Goal: Task Accomplishment & Management: Manage account settings

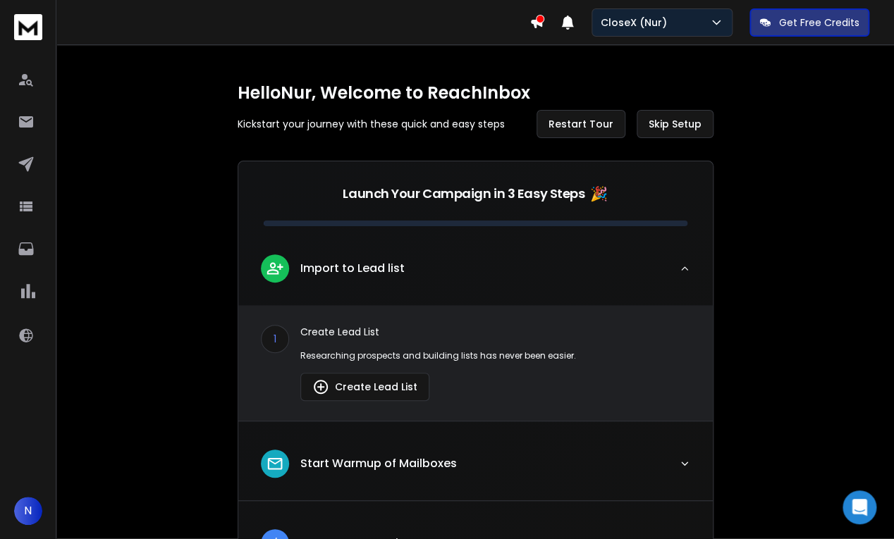
click at [716, 20] on icon "button" at bounding box center [716, 22] width 7 height 4
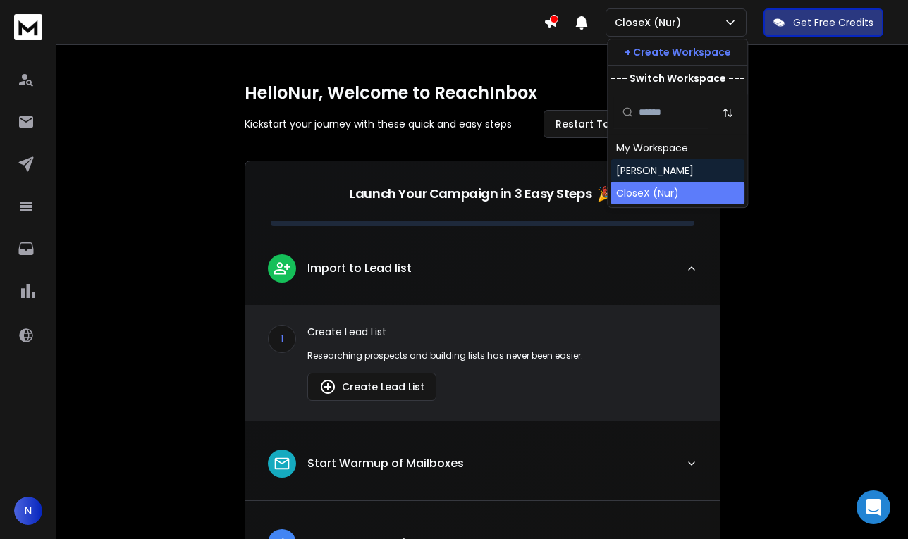
click at [671, 173] on div "[PERSON_NAME]" at bounding box center [655, 171] width 78 height 14
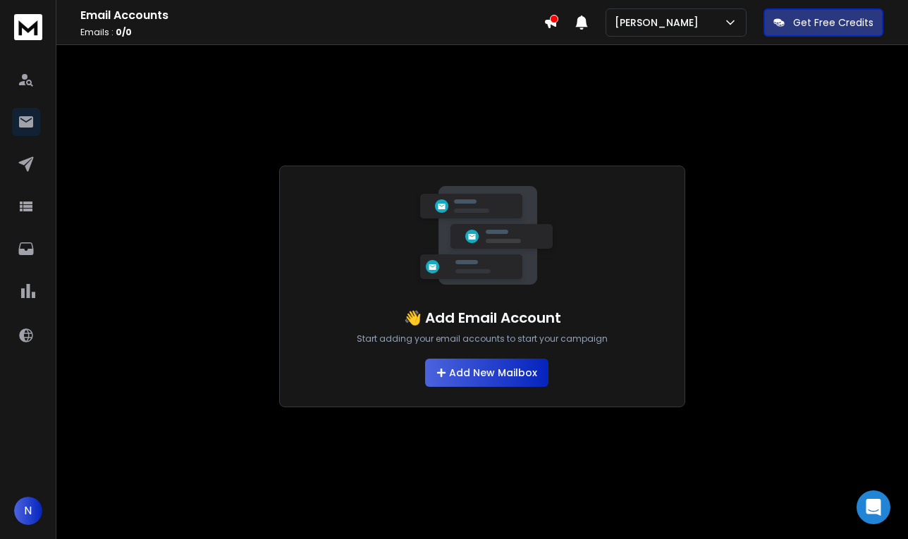
click at [487, 367] on button "Add New Mailbox" at bounding box center [486, 373] width 123 height 28
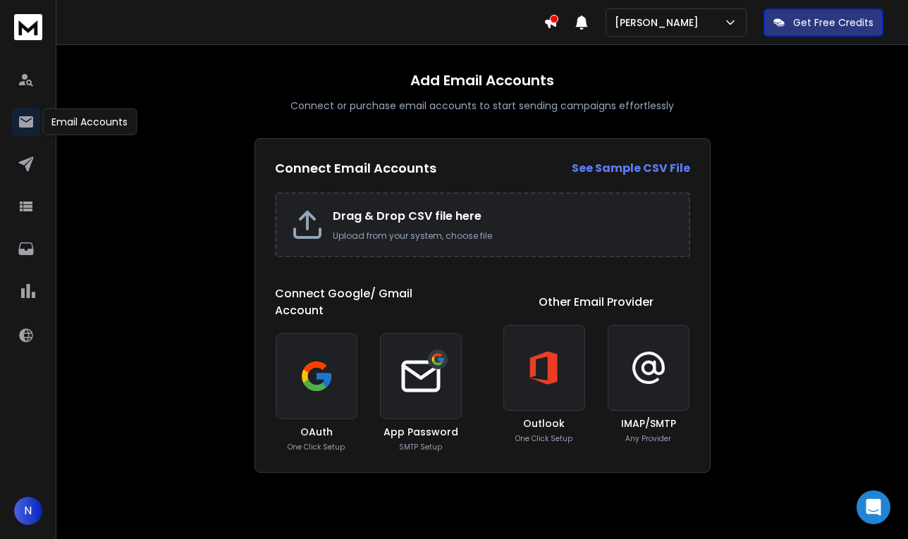
click at [34, 121] on icon at bounding box center [26, 122] width 17 height 17
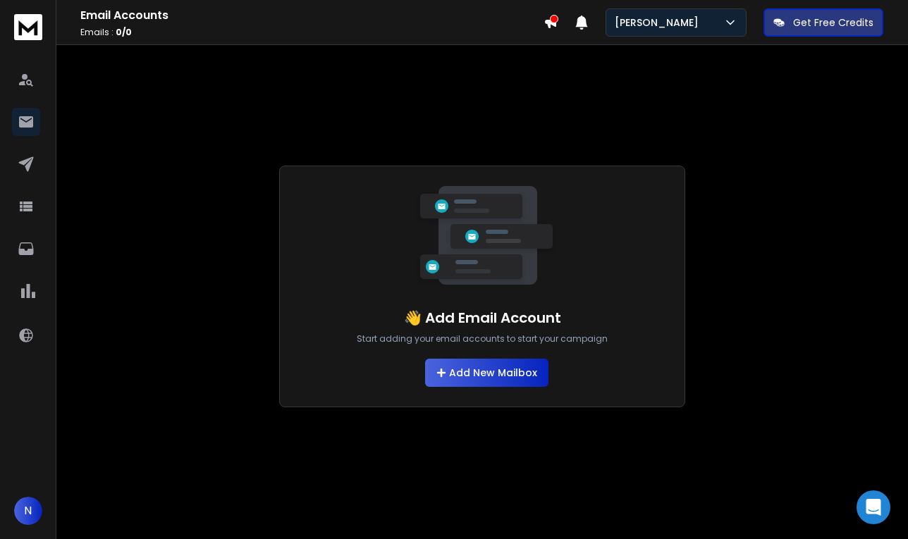
click at [693, 23] on p "[PERSON_NAME]" at bounding box center [660, 23] width 90 height 14
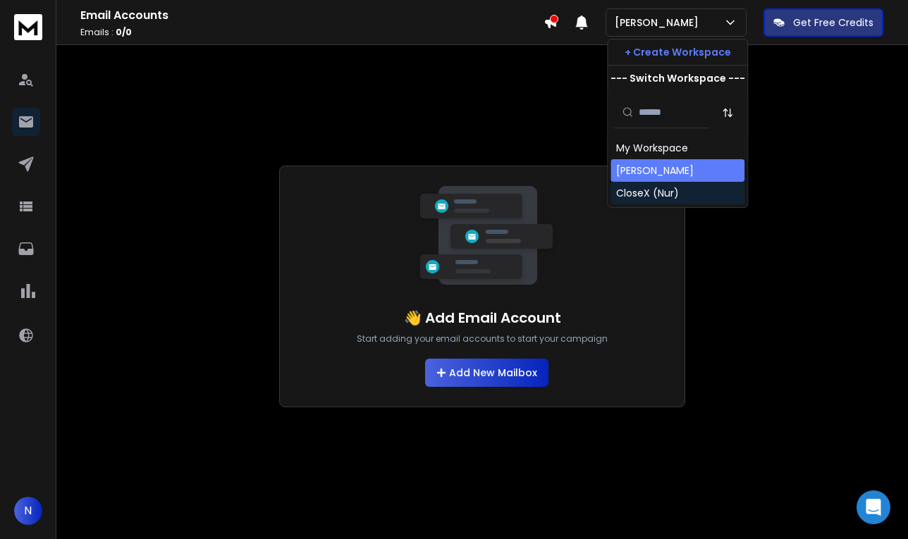
click at [650, 195] on div "CloseX (Nur)" at bounding box center [647, 193] width 63 height 14
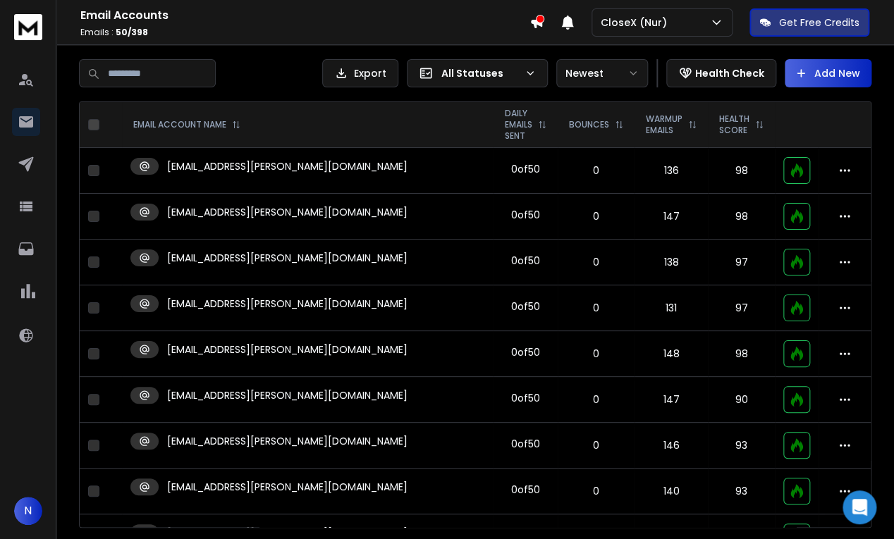
click at [195, 72] on input at bounding box center [147, 73] width 137 height 28
click at [169, 68] on input at bounding box center [147, 73] width 137 height 28
type input "*****"
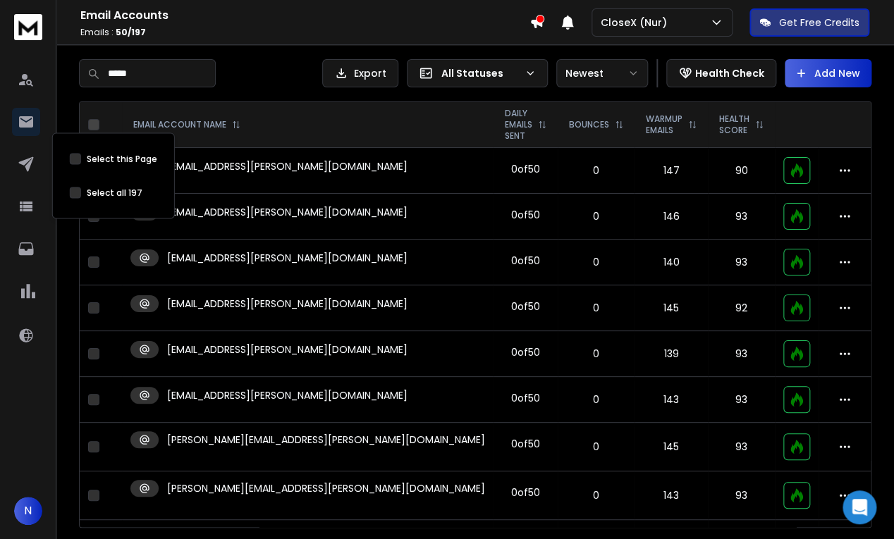
click at [93, 122] on button "Select this Page" at bounding box center [93, 124] width 11 height 11
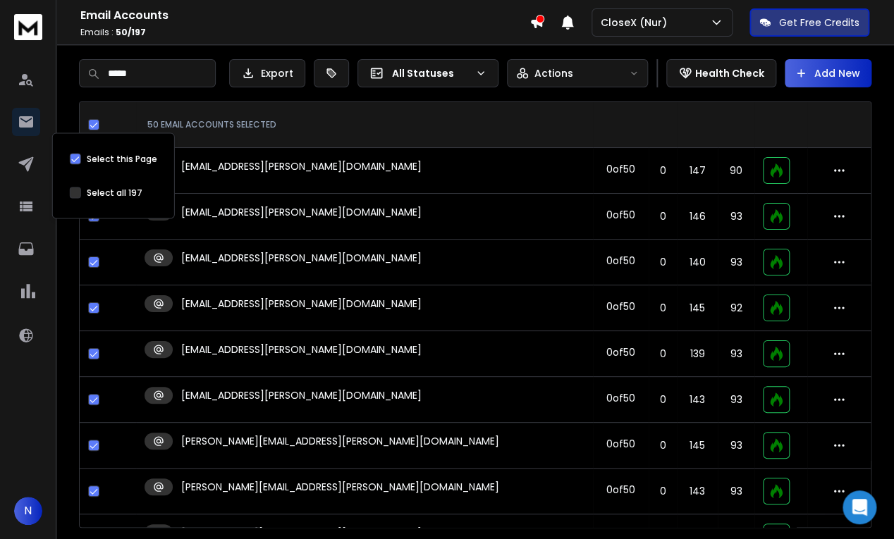
click at [77, 190] on button "Select this Page" at bounding box center [75, 192] width 11 height 11
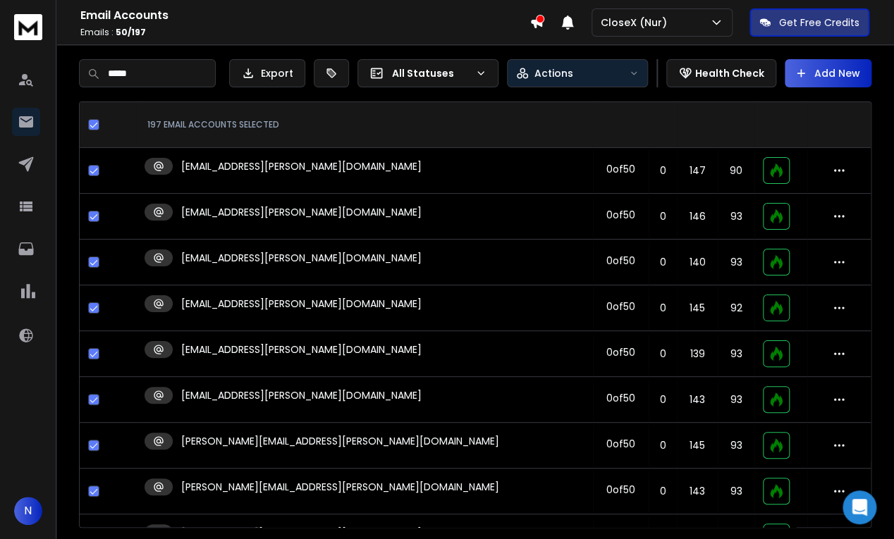
click at [583, 66] on div "Actions" at bounding box center [569, 73] width 107 height 14
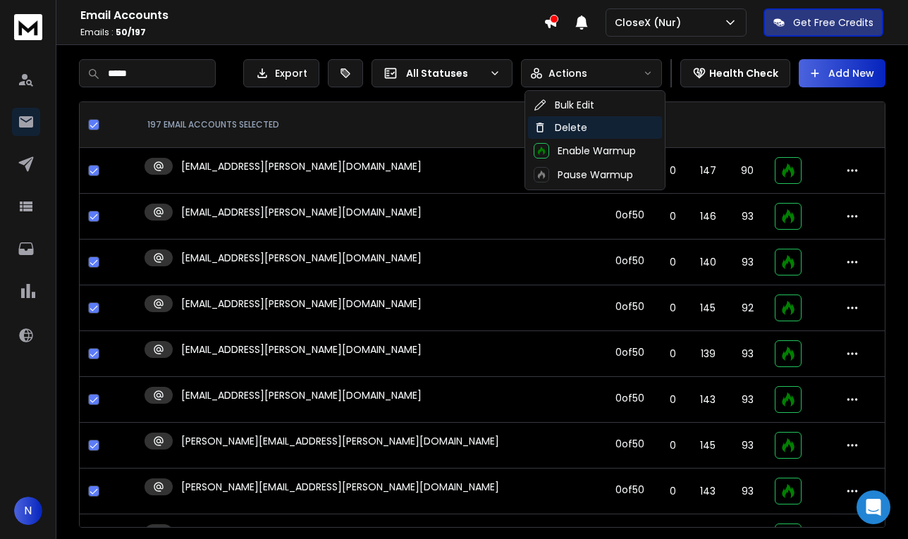
click at [567, 124] on div "Delete" at bounding box center [561, 128] width 54 height 14
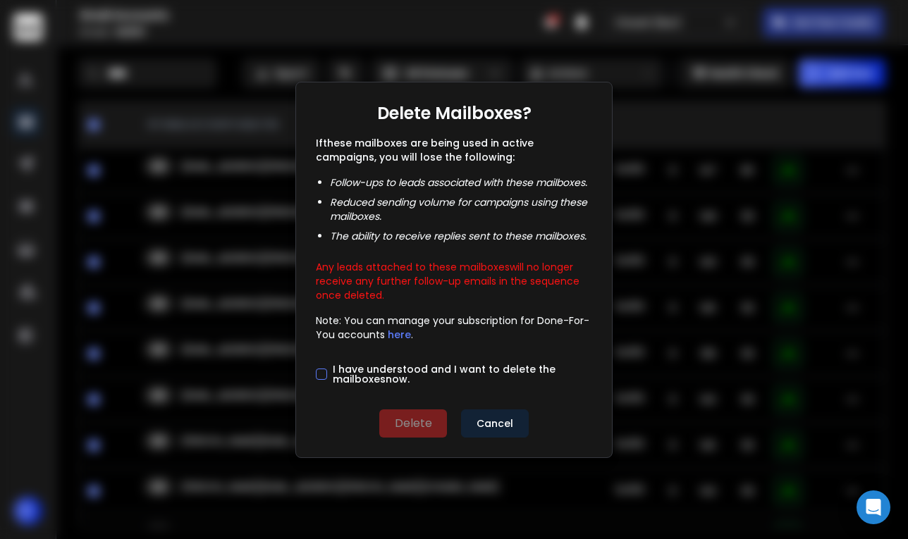
click at [423, 377] on label "I have understood and I want to delete the mailbox es now." at bounding box center [463, 375] width 260 height 20
click at [327, 377] on button "I have understood and I want to delete the mailbox es now." at bounding box center [321, 374] width 11 height 11
click at [425, 420] on button "Delete" at bounding box center [413, 424] width 68 height 28
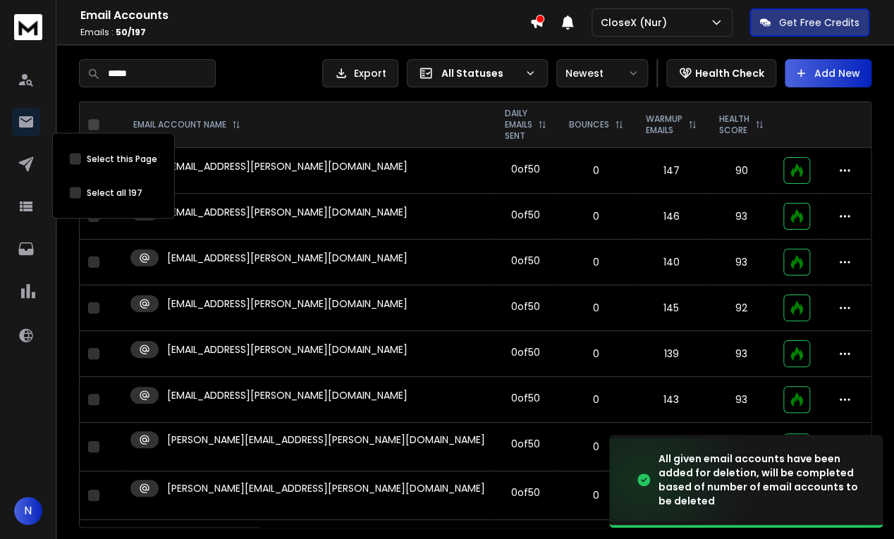
click at [93, 121] on button "Select this Page" at bounding box center [93, 124] width 11 height 11
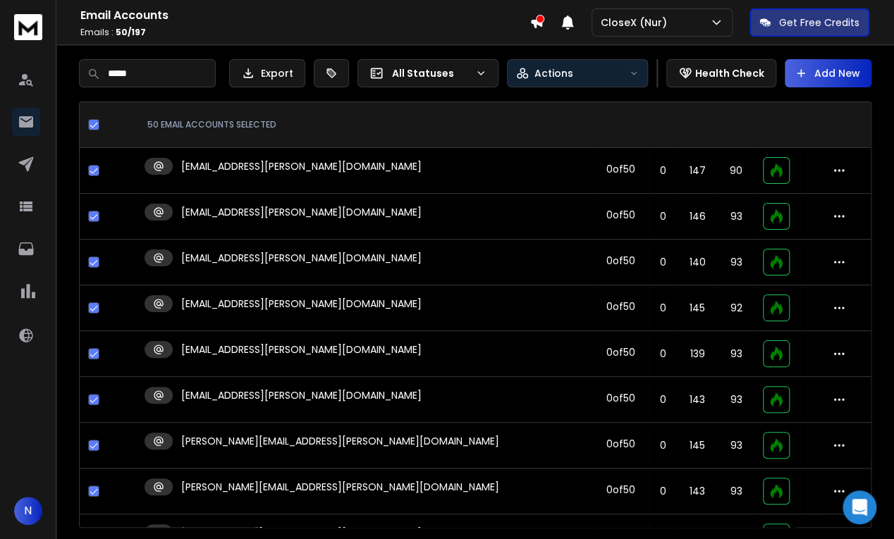
click at [590, 76] on div "Actions" at bounding box center [569, 73] width 107 height 14
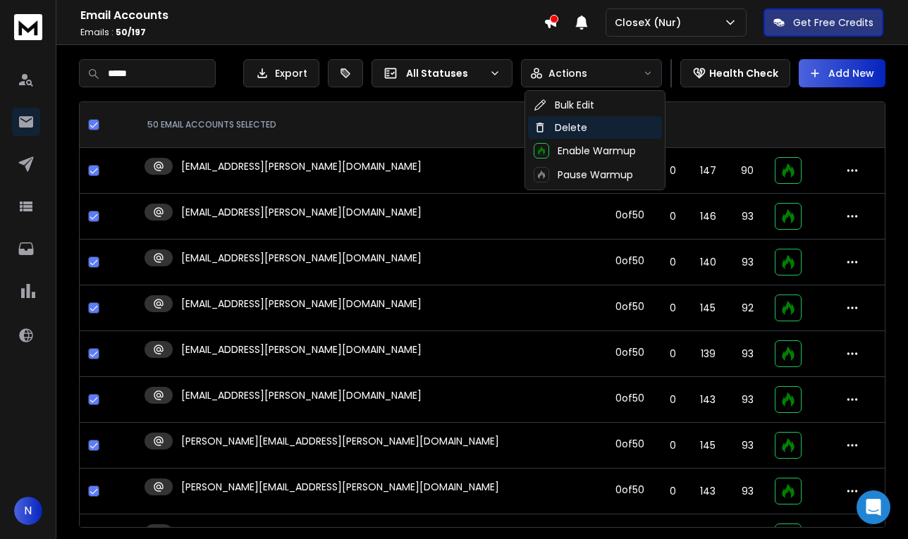
click at [585, 121] on div "Delete" at bounding box center [561, 128] width 54 height 14
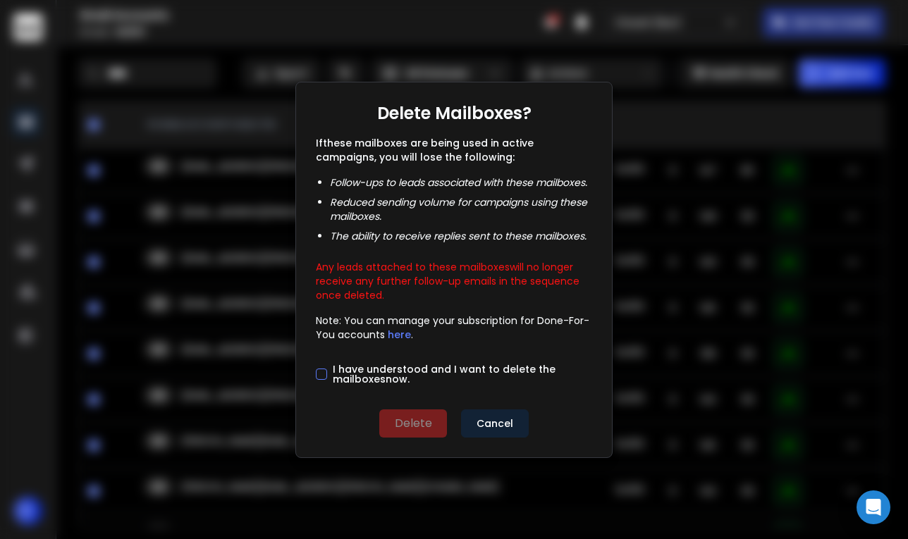
click at [385, 370] on label "I have understood and I want to delete the mailbox es now." at bounding box center [463, 375] width 260 height 20
click at [327, 370] on button "I have understood and I want to delete the mailbox es now." at bounding box center [321, 374] width 11 height 11
click at [403, 426] on button "Delete" at bounding box center [413, 424] width 68 height 28
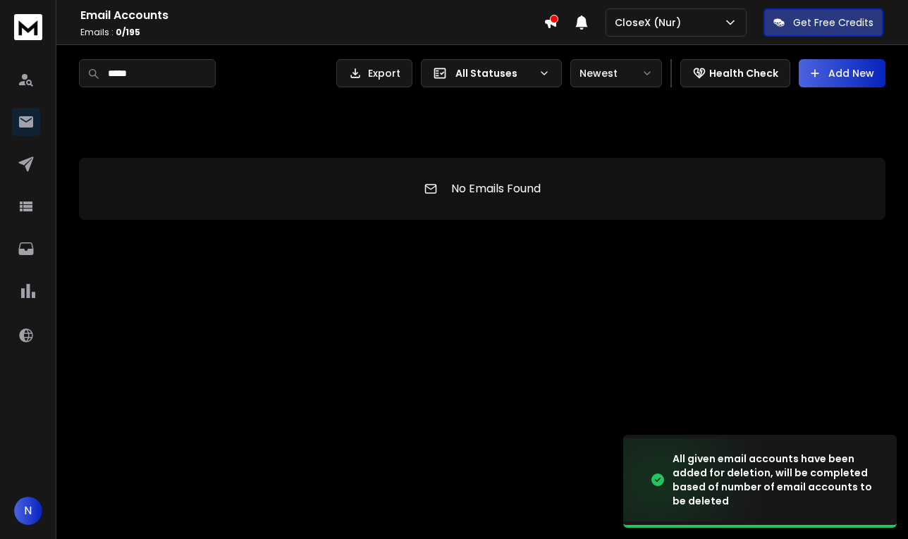
drag, startPoint x: 159, startPoint y: 66, endPoint x: 85, endPoint y: 65, distance: 74.1
click at [85, 65] on input "*****" at bounding box center [147, 73] width 137 height 28
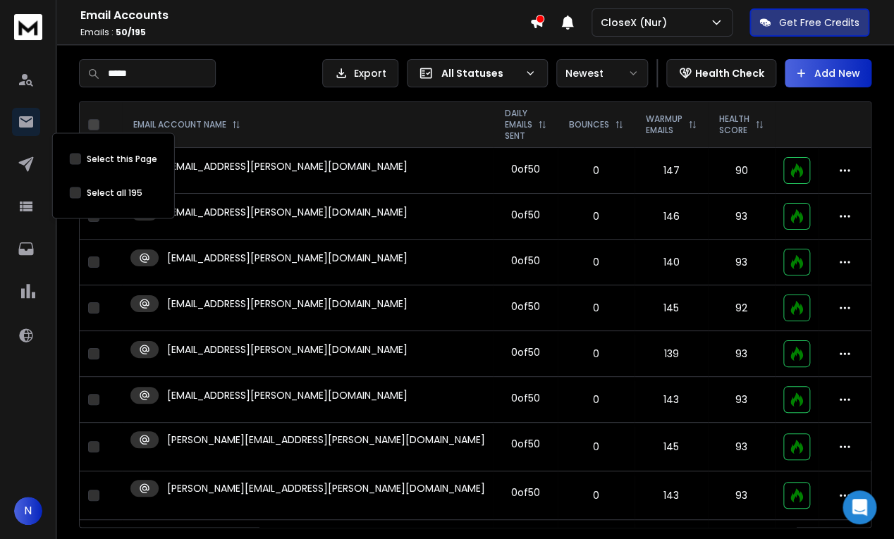
type input "*****"
click at [71, 193] on button "Select this Page" at bounding box center [75, 192] width 11 height 11
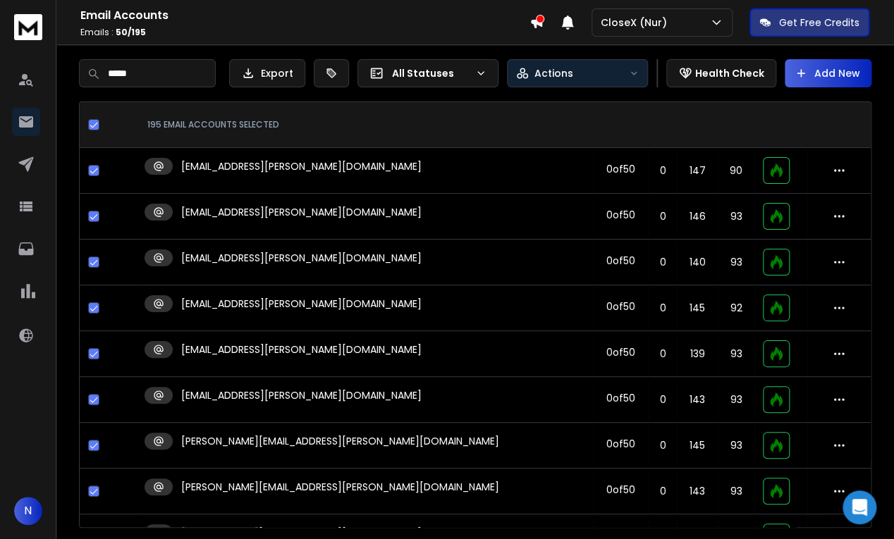
click at [622, 66] on div "Actions" at bounding box center [569, 73] width 107 height 14
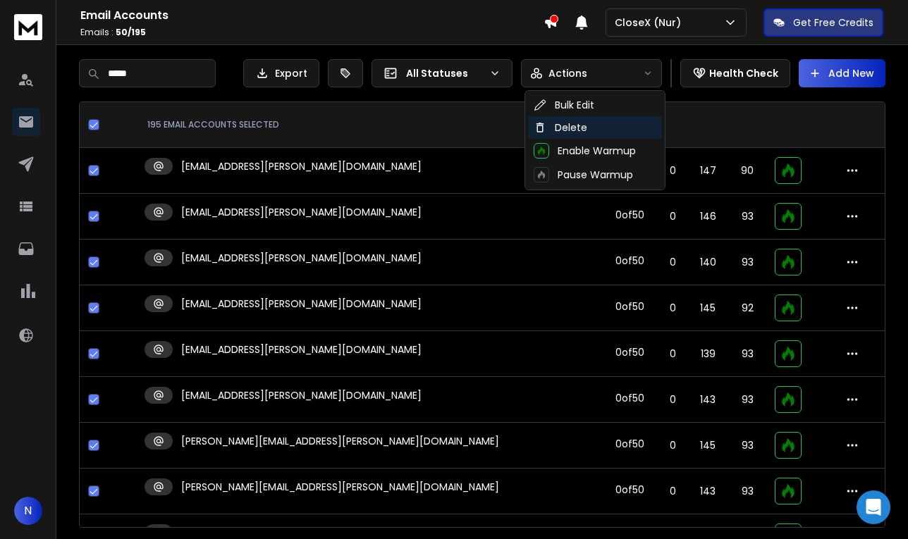
click at [579, 123] on div "Delete" at bounding box center [561, 128] width 54 height 14
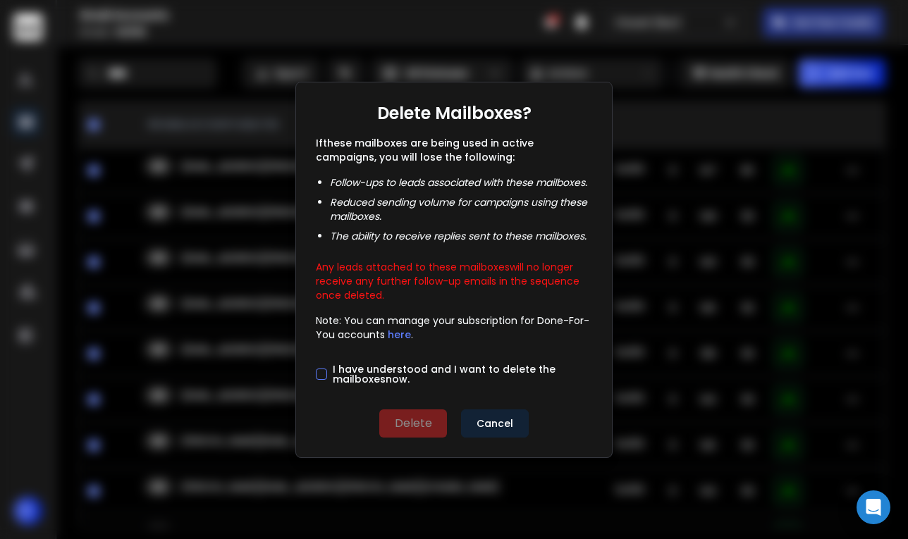
click at [392, 382] on label "I have understood and I want to delete the mailbox es now." at bounding box center [463, 375] width 260 height 20
click at [327, 380] on button "I have understood and I want to delete the mailbox es now." at bounding box center [321, 374] width 11 height 11
click at [417, 423] on button "Delete" at bounding box center [413, 424] width 68 height 28
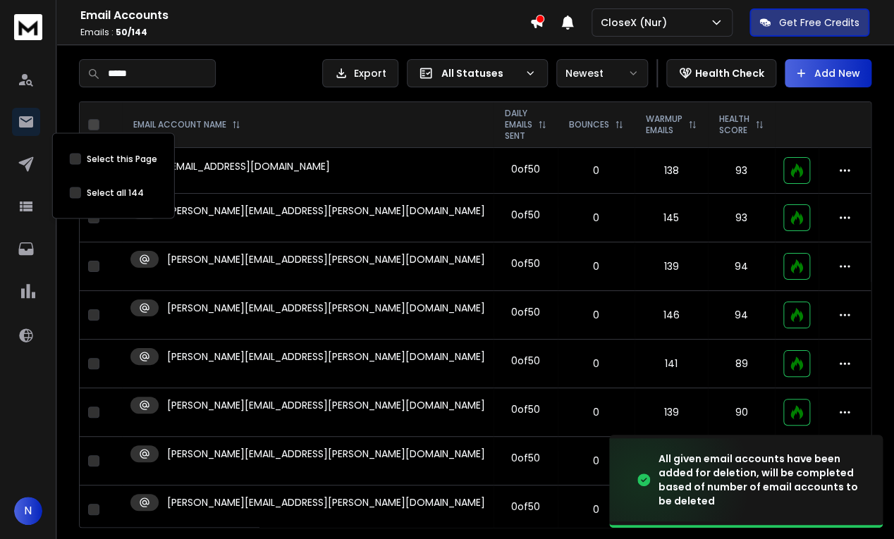
click at [77, 190] on button "Select this Page" at bounding box center [75, 192] width 11 height 11
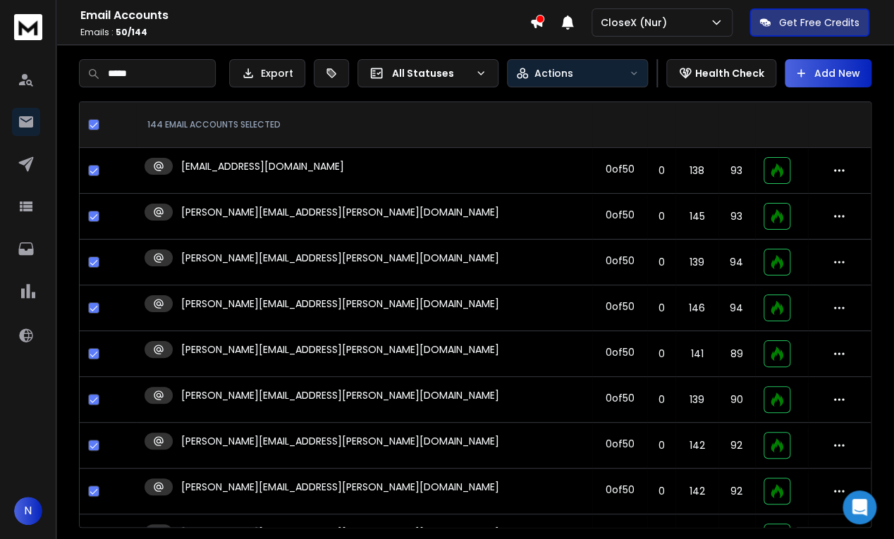
click at [573, 68] on p "Actions" at bounding box center [554, 73] width 39 height 14
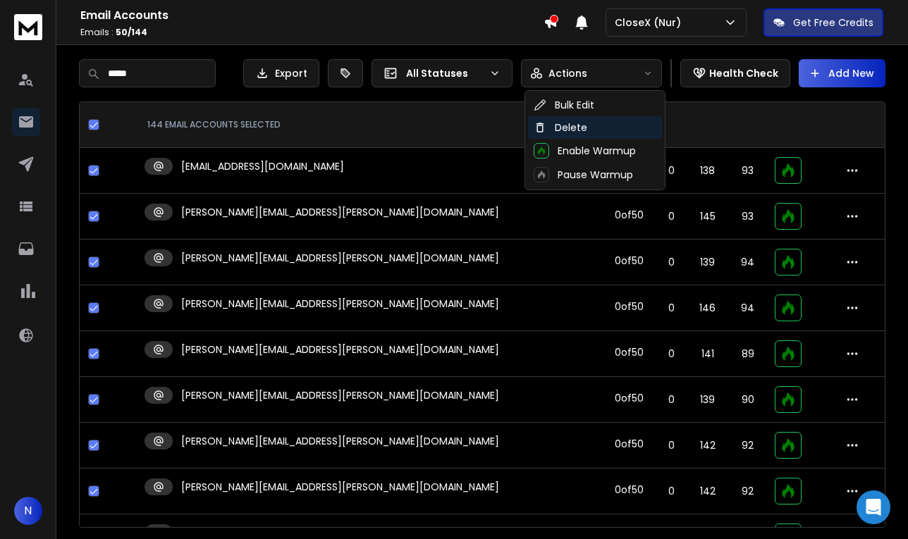
click at [559, 130] on div "Delete" at bounding box center [561, 128] width 54 height 14
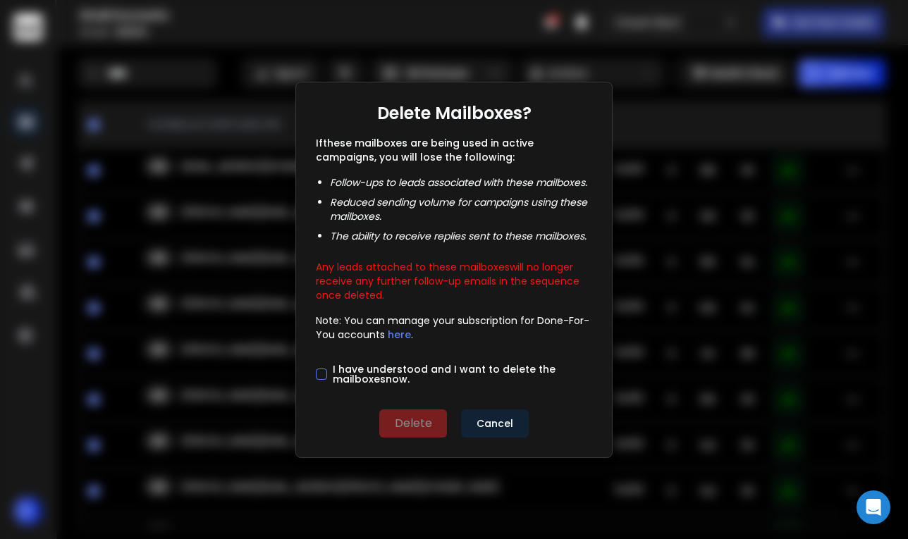
click at [383, 373] on label "I have understood and I want to delete the mailbox es now." at bounding box center [463, 375] width 260 height 20
click at [327, 373] on button "I have understood and I want to delete the mailbox es now." at bounding box center [321, 374] width 11 height 11
click at [400, 410] on button "Delete" at bounding box center [413, 424] width 68 height 28
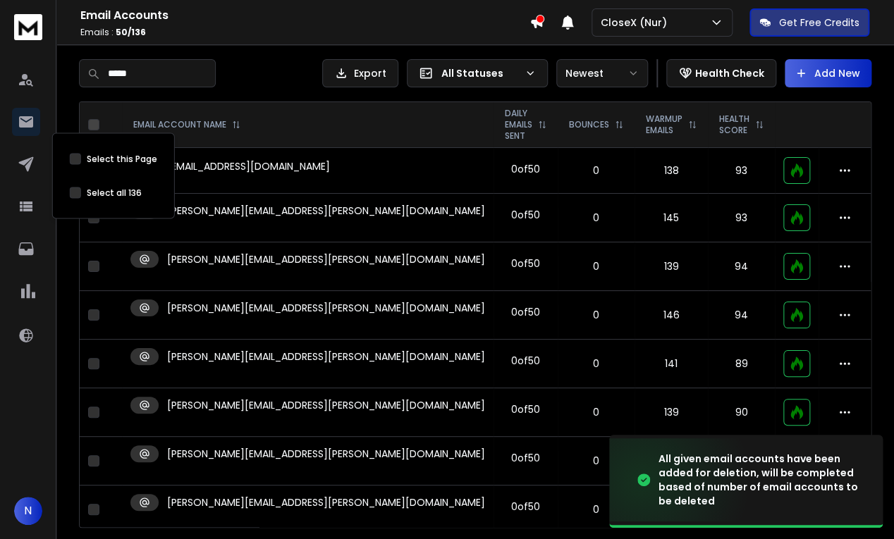
click at [78, 192] on button "Select this Page" at bounding box center [75, 192] width 11 height 11
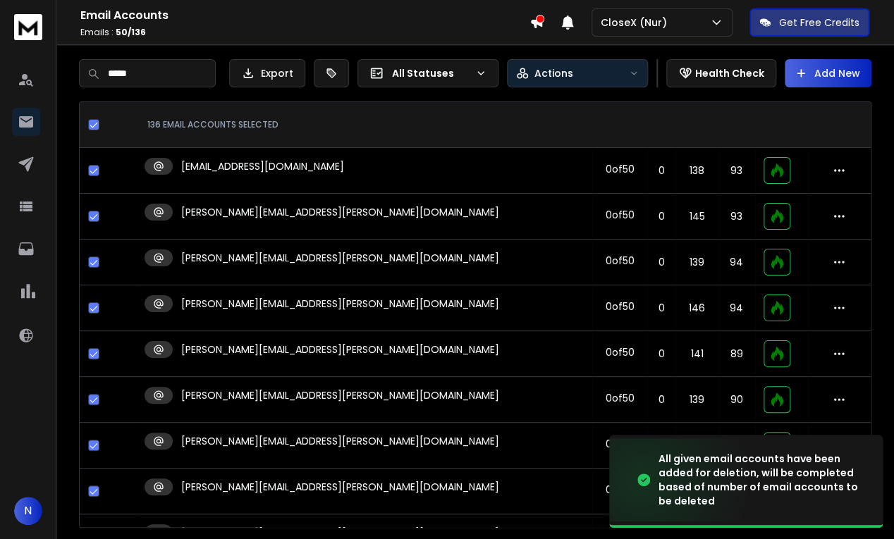
click at [602, 80] on div "Actions" at bounding box center [569, 73] width 107 height 14
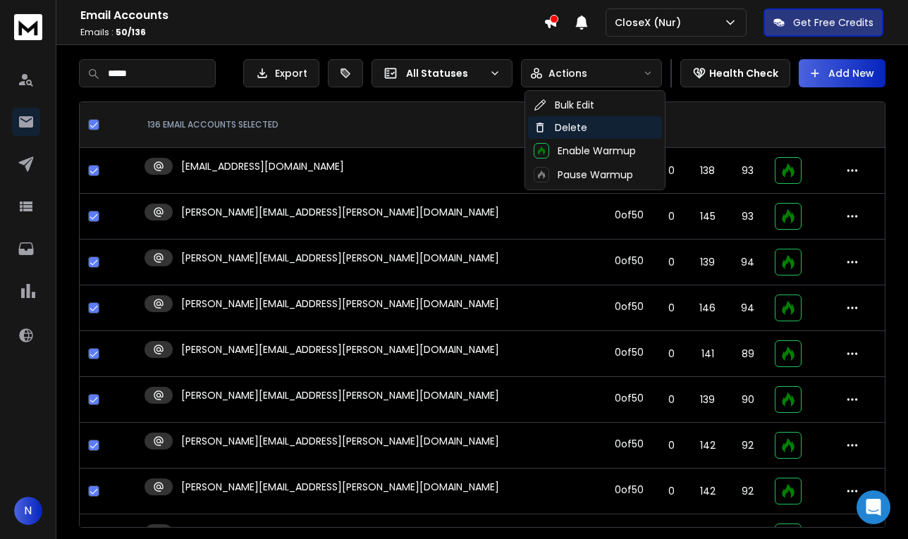
click at [561, 130] on div "Delete" at bounding box center [561, 128] width 54 height 14
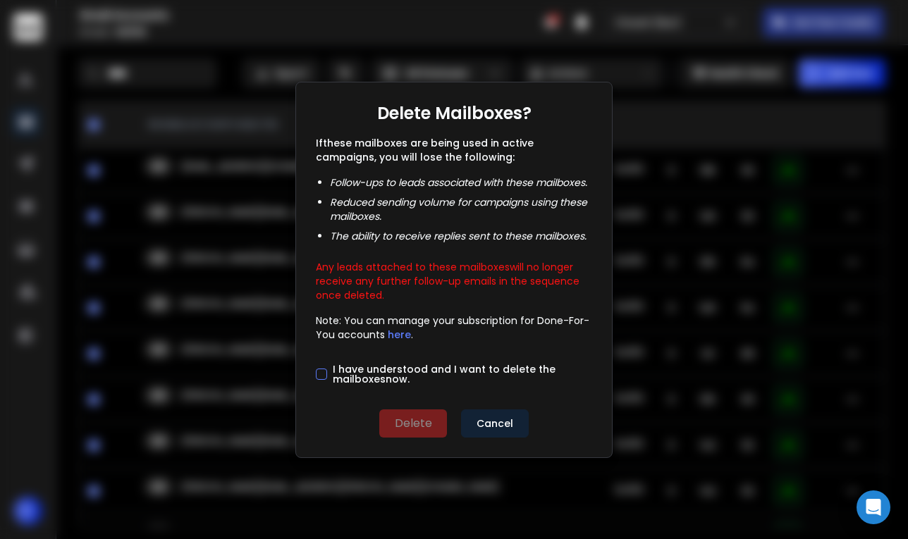
drag, startPoint x: 407, startPoint y: 371, endPoint x: 406, endPoint y: 379, distance: 7.8
click at [406, 371] on label "I have understood and I want to delete the mailbox es now." at bounding box center [463, 375] width 260 height 20
click at [327, 371] on button "I have understood and I want to delete the mailbox es now." at bounding box center [321, 374] width 11 height 11
click at [406, 425] on button "Delete" at bounding box center [413, 424] width 68 height 28
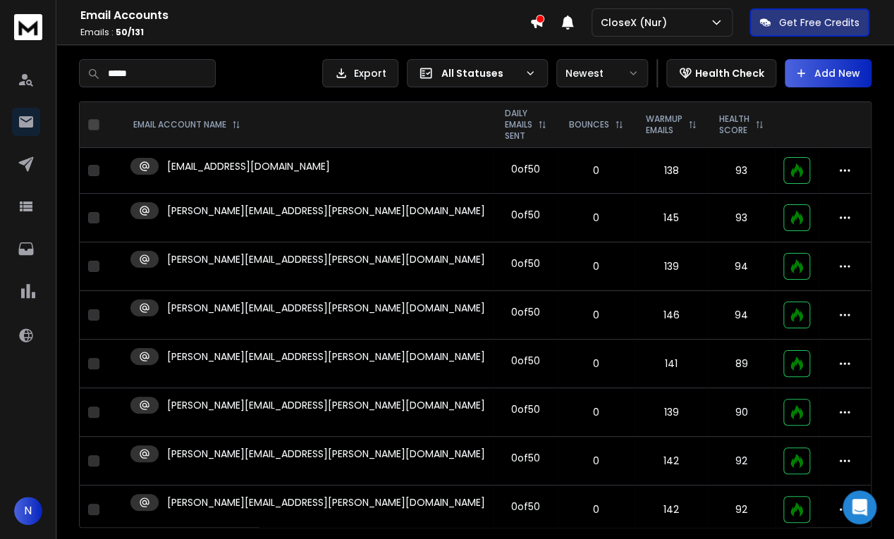
drag, startPoint x: 147, startPoint y: 75, endPoint x: 95, endPoint y: 66, distance: 52.3
click at [95, 64] on input "*****" at bounding box center [147, 73] width 137 height 28
click at [145, 79] on input at bounding box center [147, 73] width 137 height 28
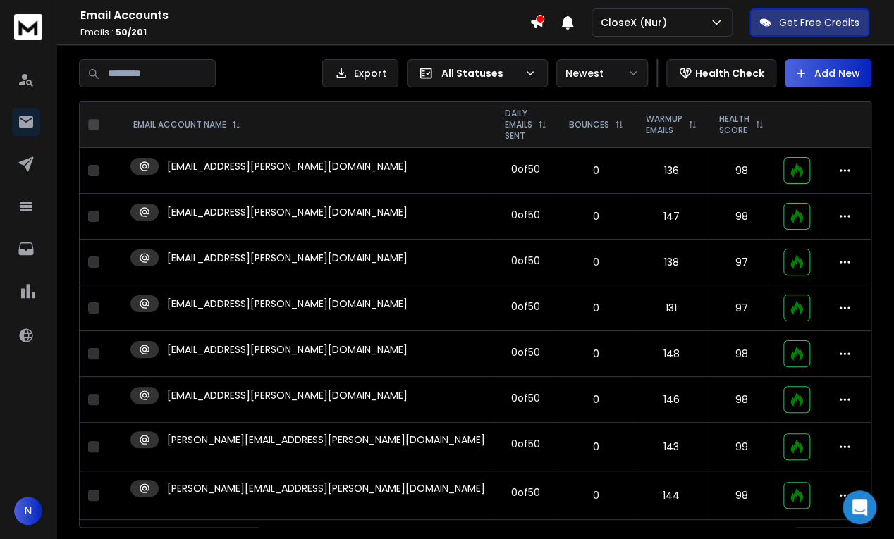
paste input "*****"
type input "*****"
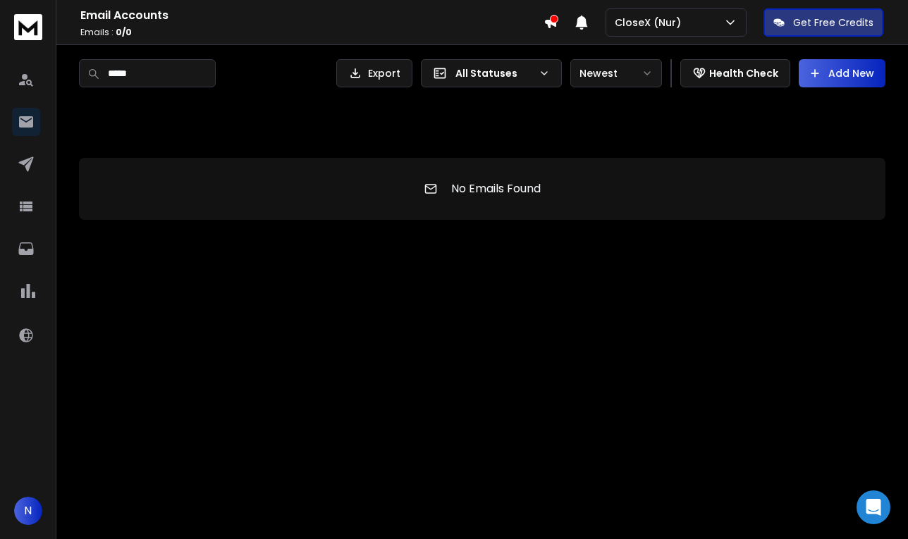
drag, startPoint x: 113, startPoint y: 77, endPoint x: 85, endPoint y: 71, distance: 28.9
click at [84, 71] on input "*****" at bounding box center [147, 73] width 137 height 28
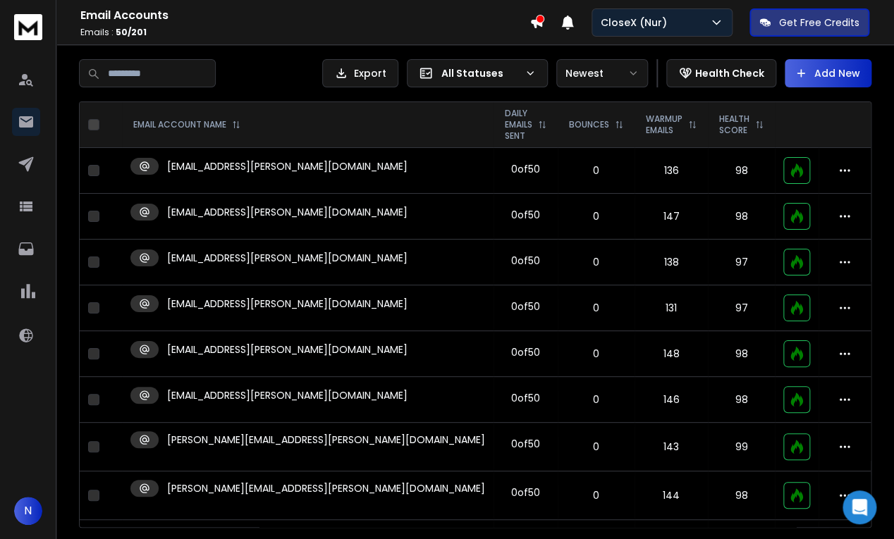
click at [657, 30] on button "CloseX (Nur)" at bounding box center [662, 22] width 141 height 28
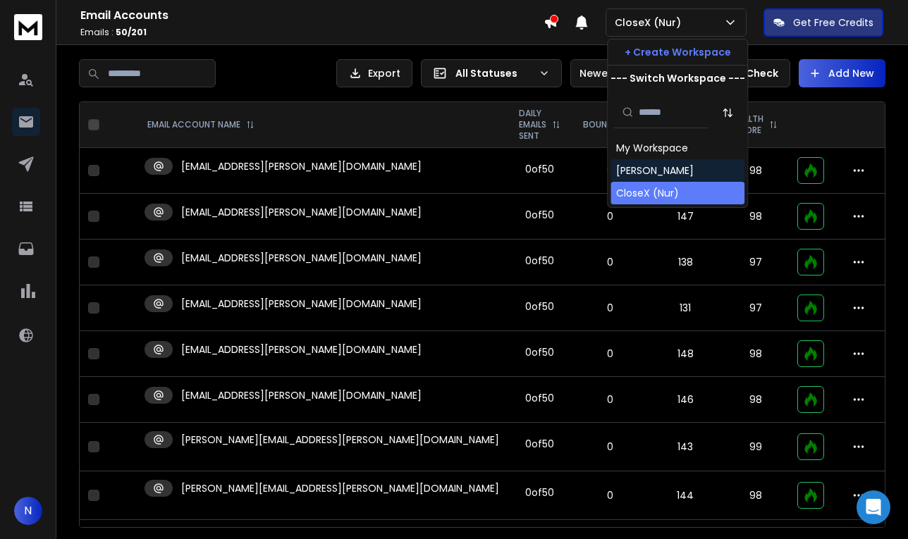
click at [650, 166] on div "[PERSON_NAME]" at bounding box center [655, 171] width 78 height 14
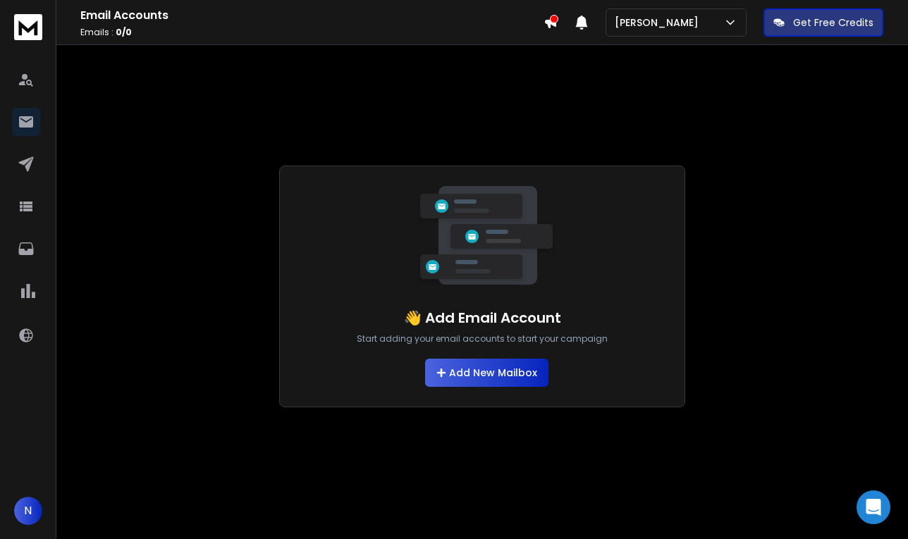
click at [443, 369] on icon at bounding box center [442, 373] width 10 height 10
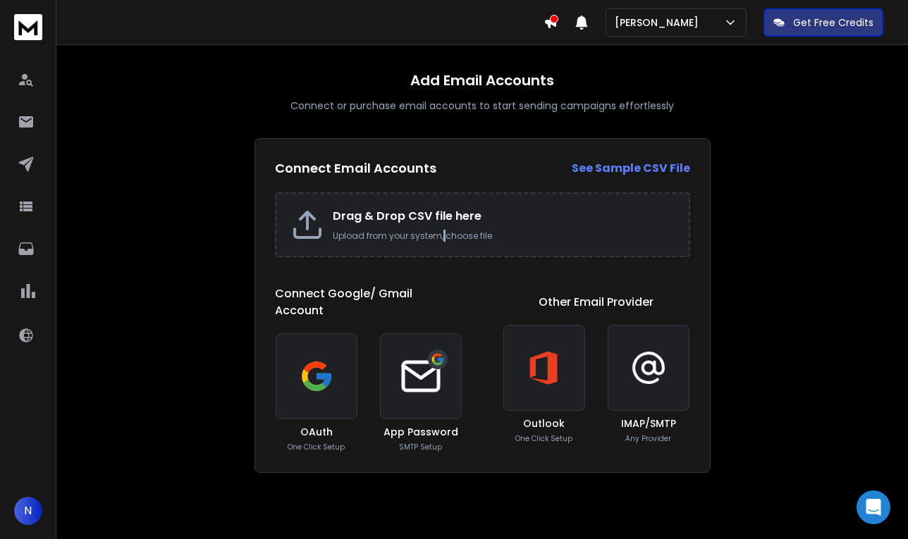
click at [446, 231] on div "Drag & Drop CSV file here Upload from your system, choose file" at bounding box center [504, 225] width 342 height 34
type input "**********"
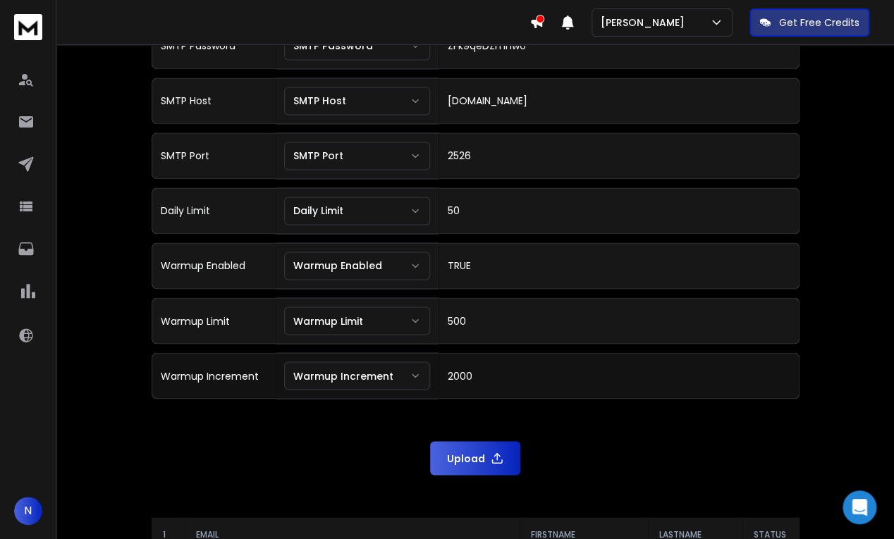
scroll to position [752, 0]
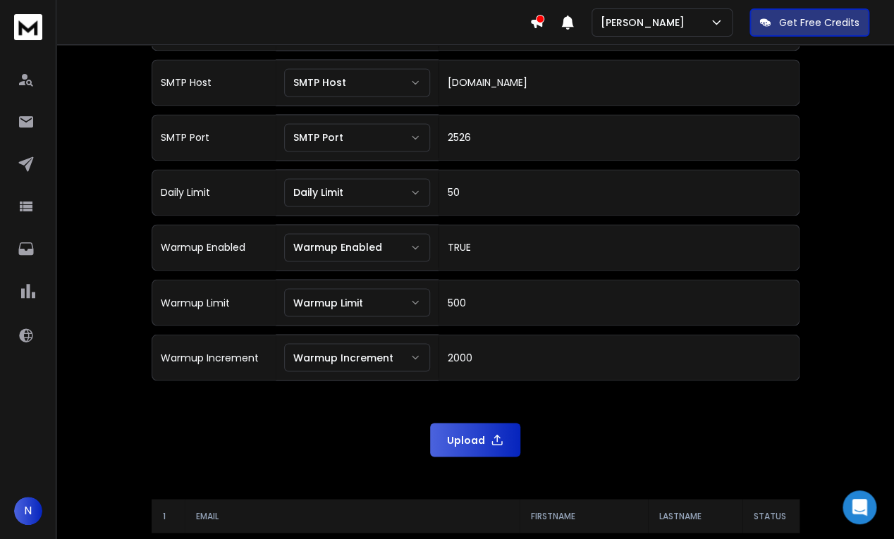
click at [501, 434] on icon at bounding box center [497, 440] width 13 height 13
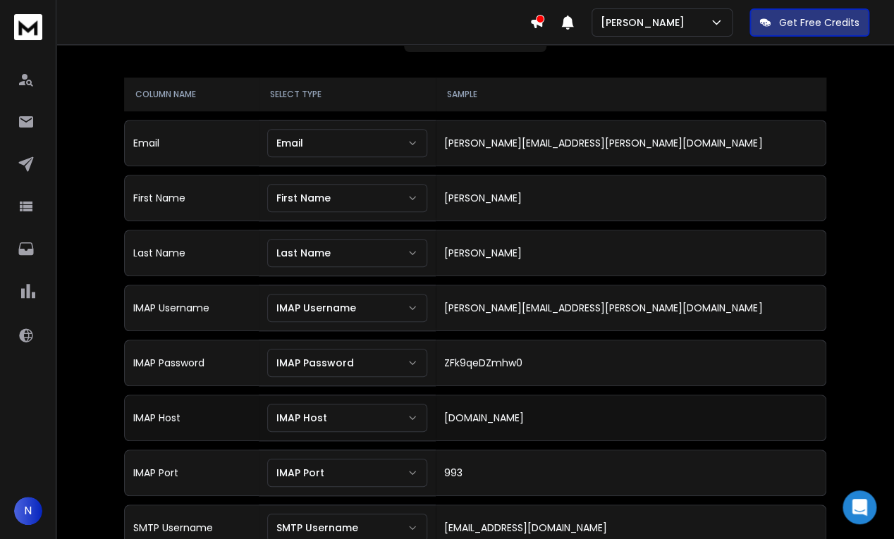
scroll to position [0, 0]
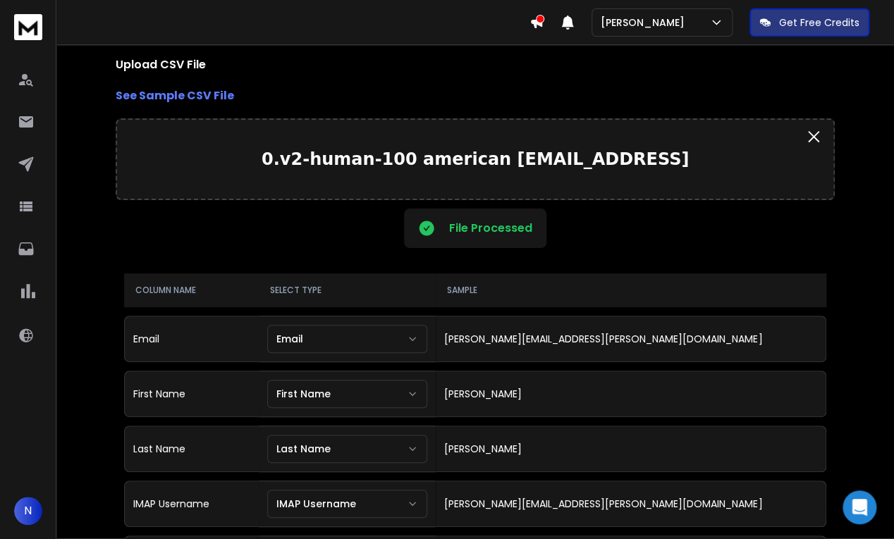
click at [805, 133] on icon at bounding box center [813, 136] width 17 height 17
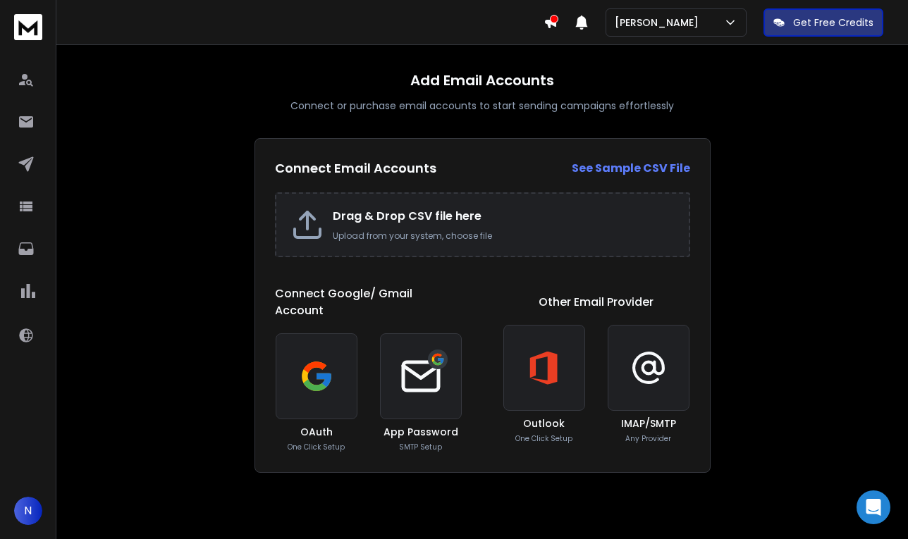
click at [441, 209] on h2 "Drag & Drop CSV file here" at bounding box center [504, 216] width 342 height 17
type input "**********"
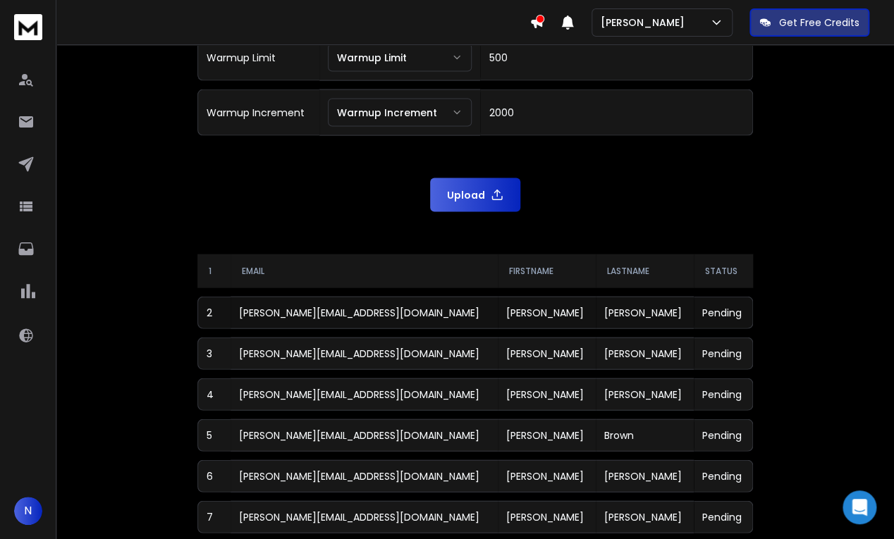
scroll to position [1034, 0]
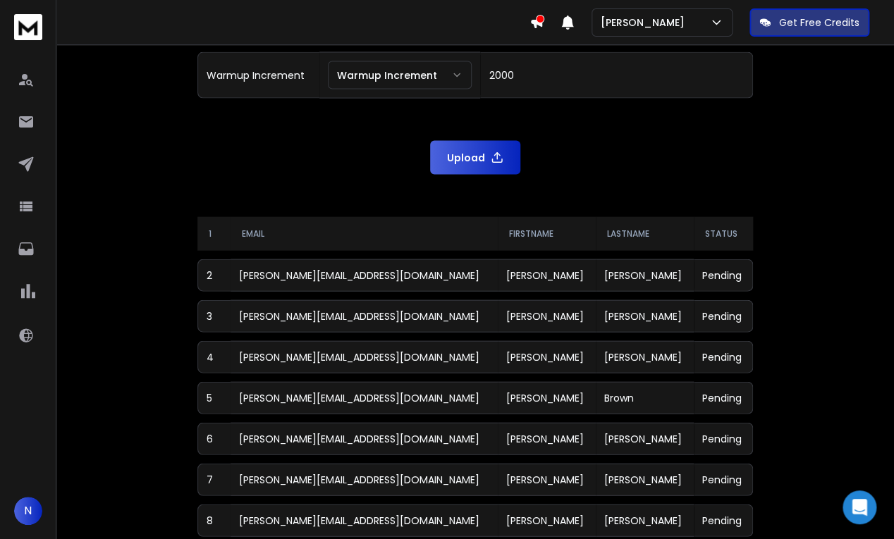
click at [484, 151] on p "Upload" at bounding box center [466, 158] width 38 height 14
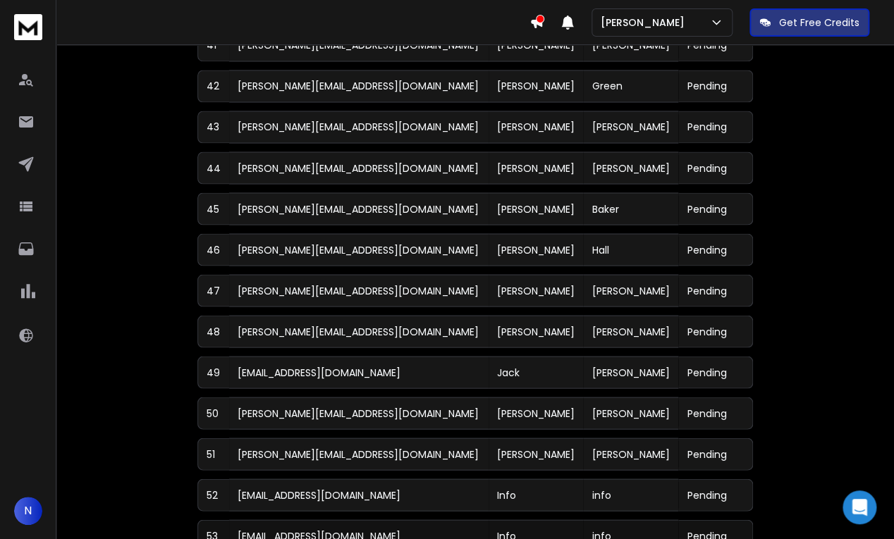
scroll to position [3000, 0]
